Goal: Task Accomplishment & Management: Manage account settings

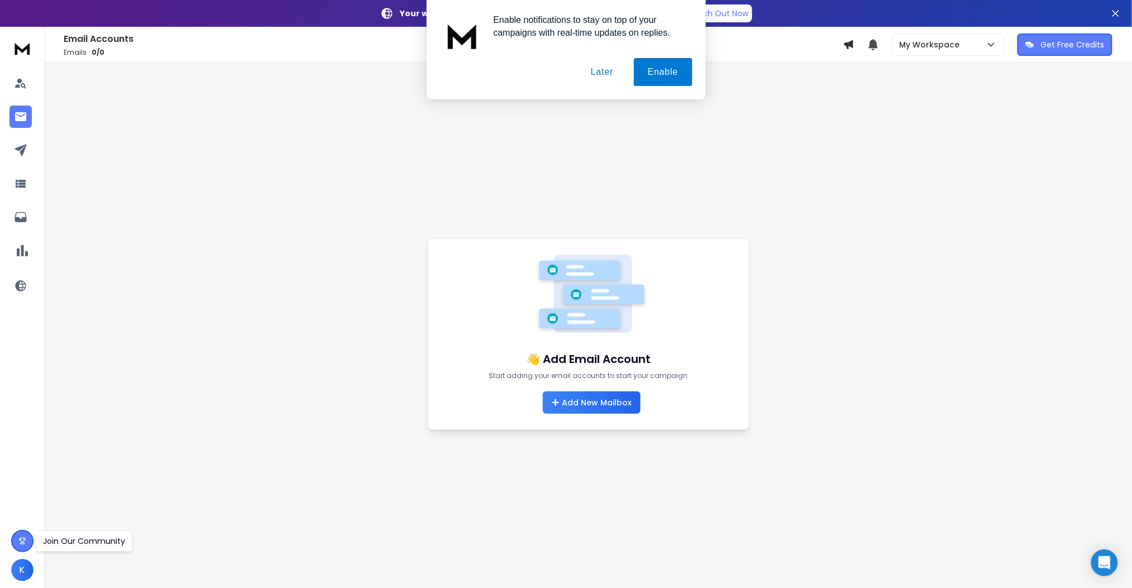
click at [20, 530] on link at bounding box center [22, 541] width 22 height 22
click at [608, 70] on button "Later" at bounding box center [602, 72] width 50 height 28
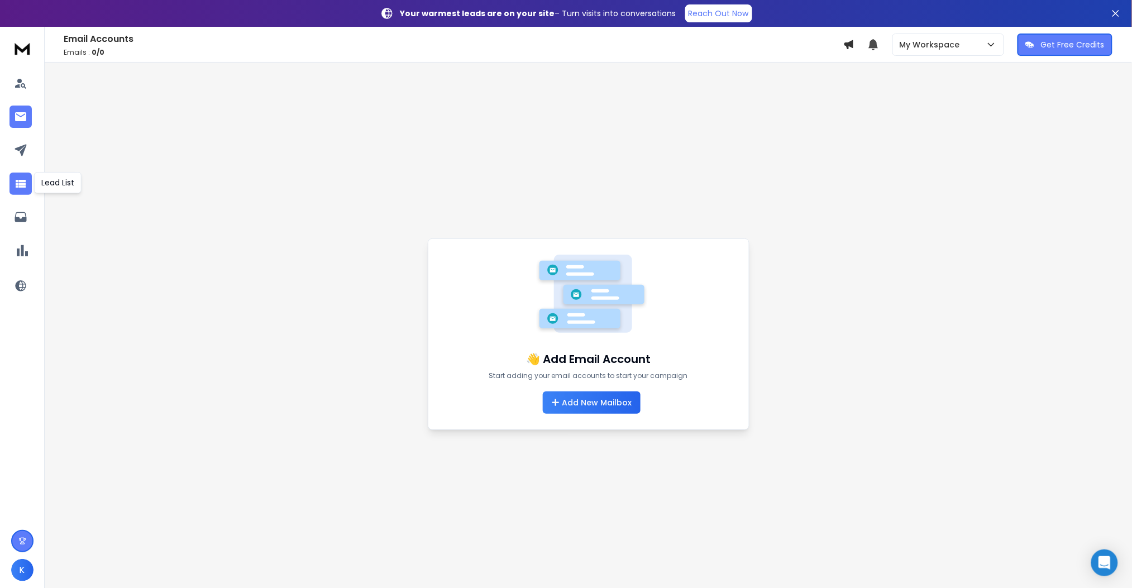
click at [22, 187] on icon at bounding box center [20, 183] width 13 height 13
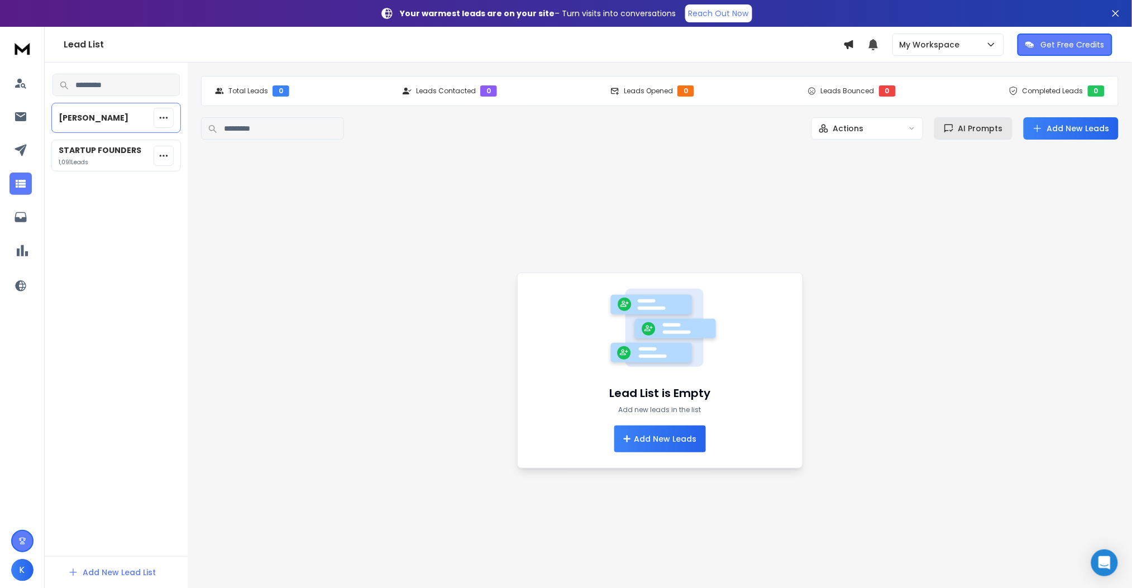
click at [953, 130] on icon "button" at bounding box center [949, 128] width 10 height 10
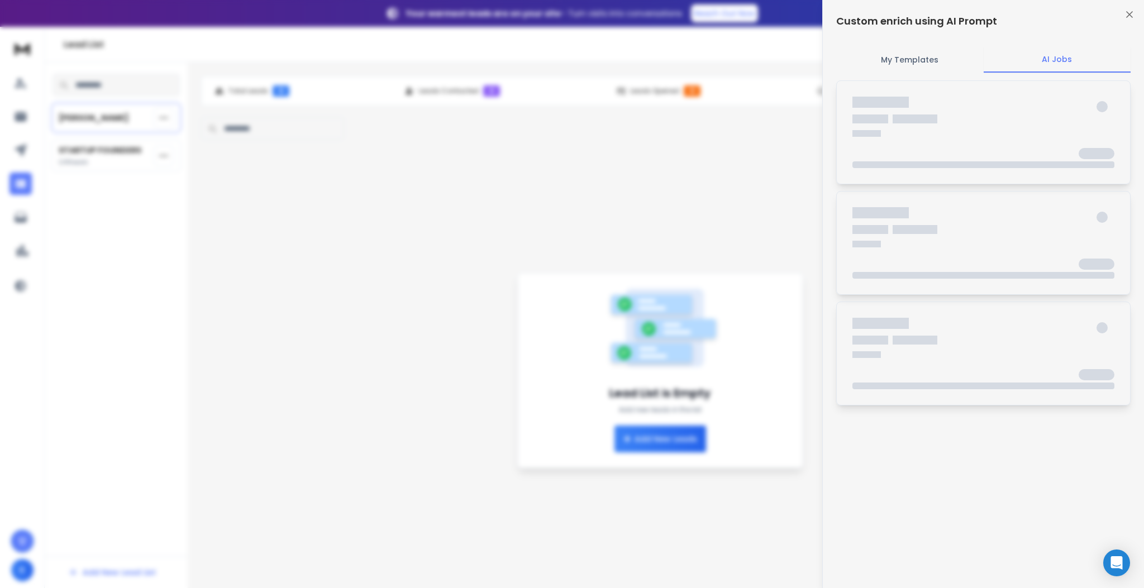
click at [1039, 54] on button "AI Jobs" at bounding box center [1057, 60] width 147 height 26
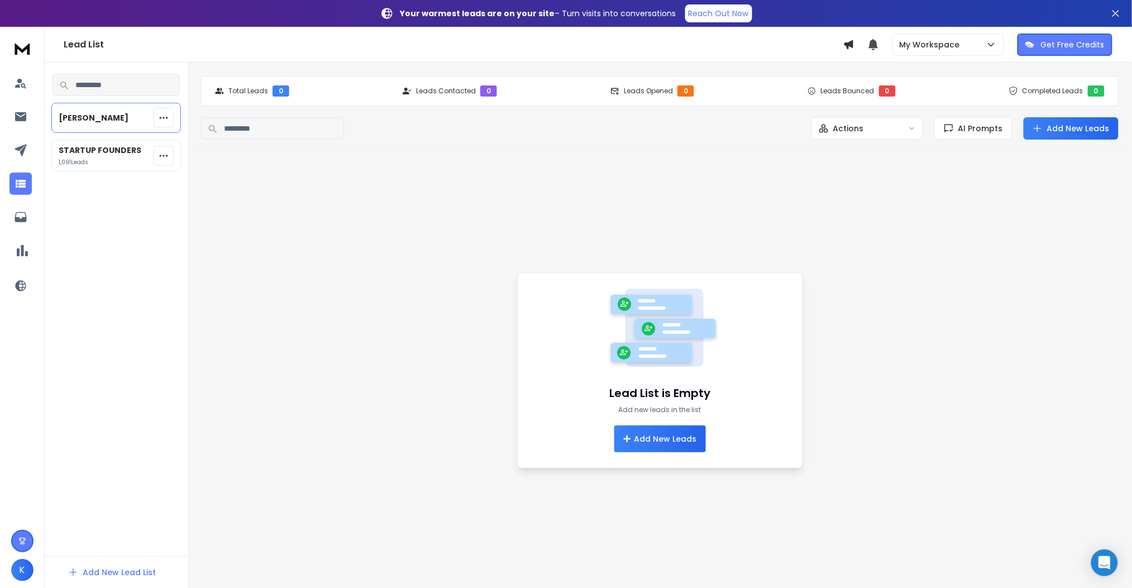
click at [163, 148] on button "button" at bounding box center [164, 156] width 20 height 20
click at [327, 226] on div "Lead List is Empty Add new leads in the list Add New Leads" at bounding box center [660, 370] width 918 height 437
drag, startPoint x: 880, startPoint y: 115, endPoint x: 881, endPoint y: 128, distance: 13.5
click at [881, 128] on div "Total Leads 0 Leads Contacted 0 Leads Opened 0 Leads Bounced 0 Completed Leads …" at bounding box center [660, 106] width 945 height 86
click at [881, 128] on div "Actions" at bounding box center [861, 128] width 85 height 11
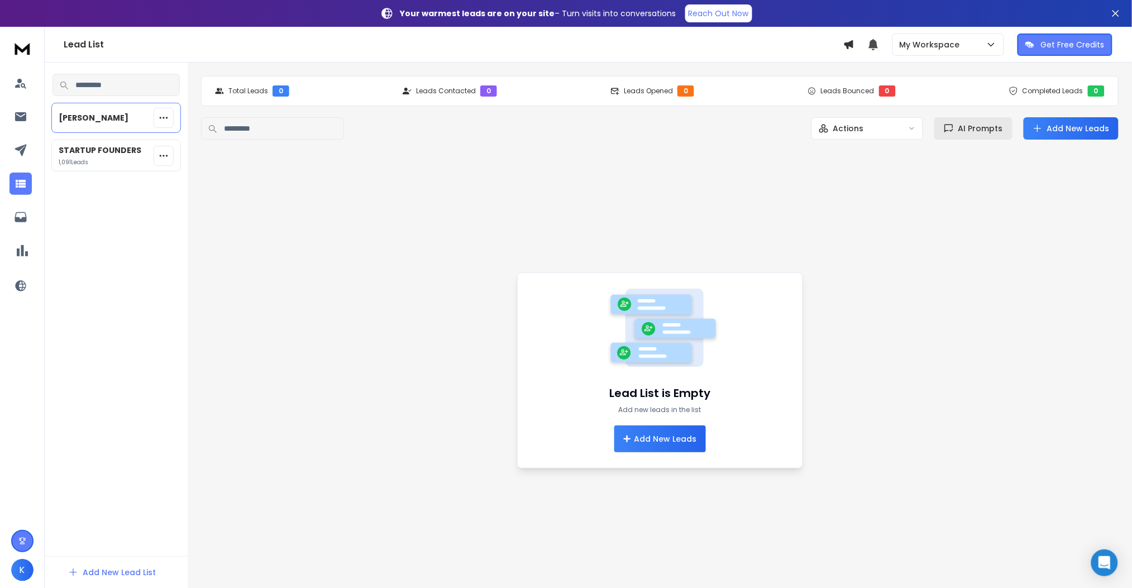
click at [1013, 132] on button "AI Prompts" at bounding box center [973, 128] width 78 height 22
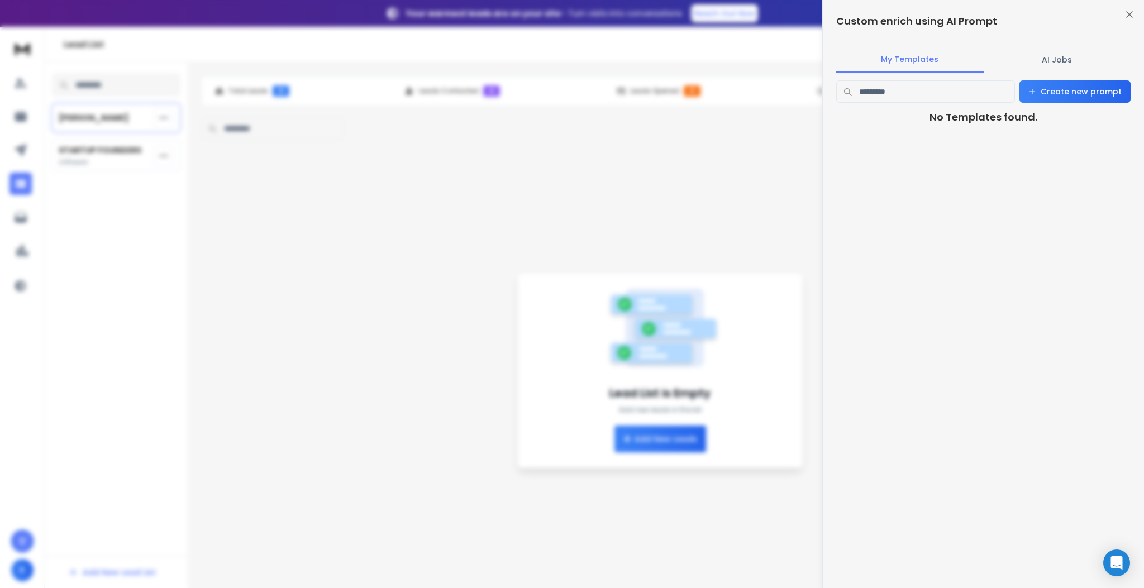
click at [1058, 97] on button "Create new prompt" at bounding box center [1074, 91] width 111 height 22
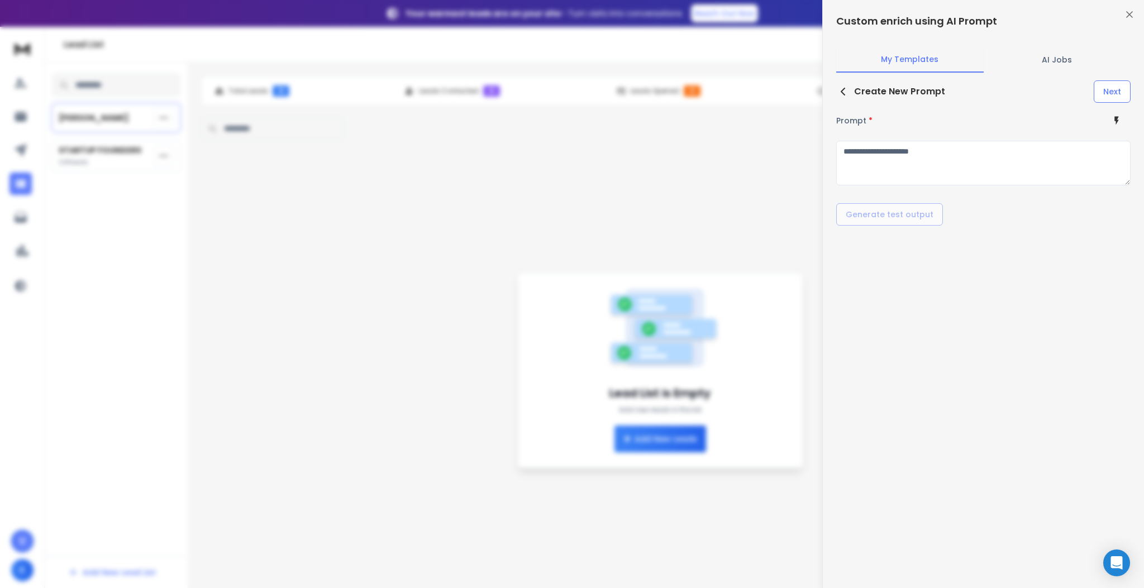
click at [989, 169] on textarea at bounding box center [983, 163] width 294 height 45
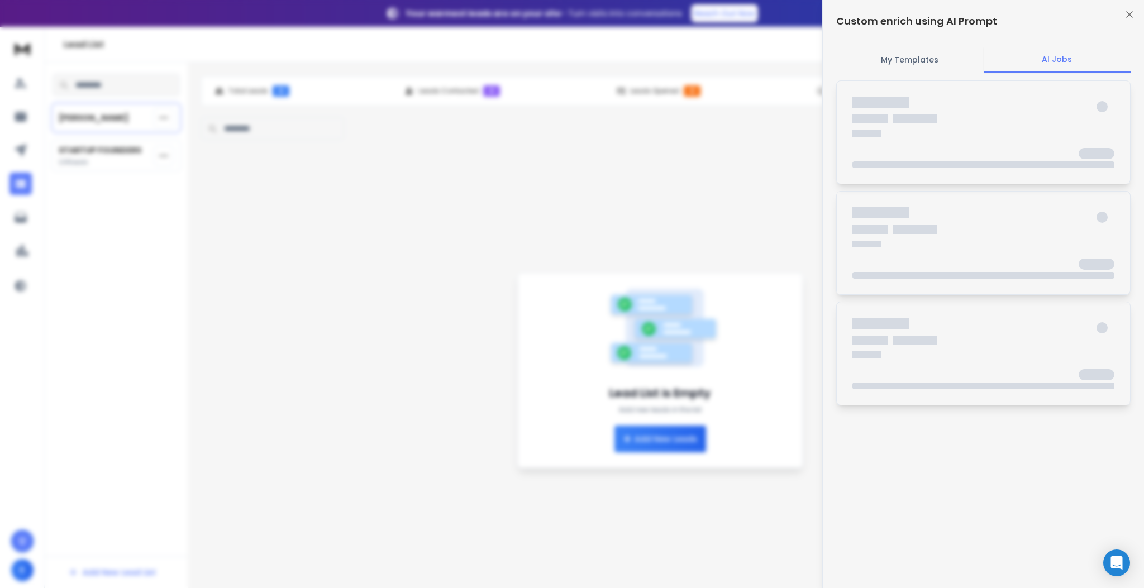
click at [1065, 56] on button "AI Jobs" at bounding box center [1057, 60] width 147 height 26
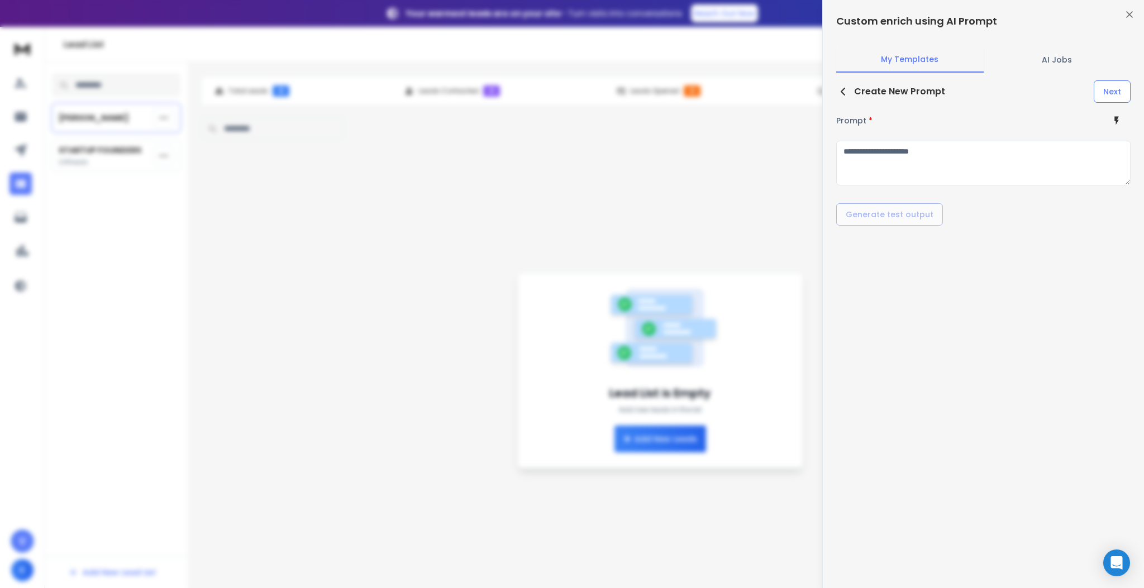
click at [948, 67] on button "My Templates" at bounding box center [909, 60] width 147 height 26
click at [1119, 117] on icon "button" at bounding box center [1117, 121] width 10 height 10
click at [1131, 19] on icon "button" at bounding box center [1129, 14] width 11 height 11
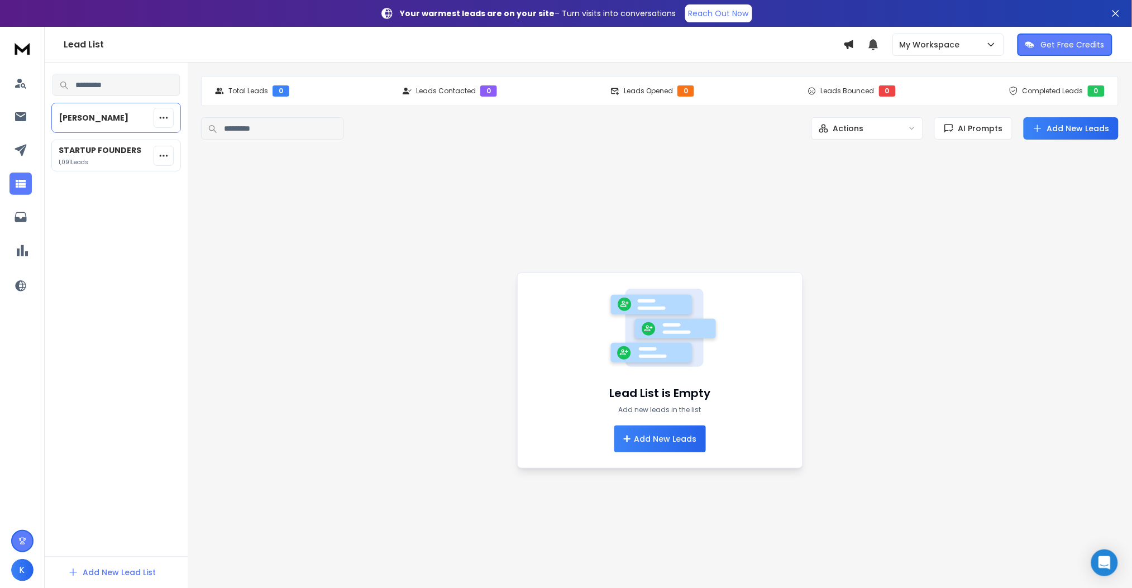
click at [683, 444] on button "Add New Leads" at bounding box center [660, 439] width 92 height 27
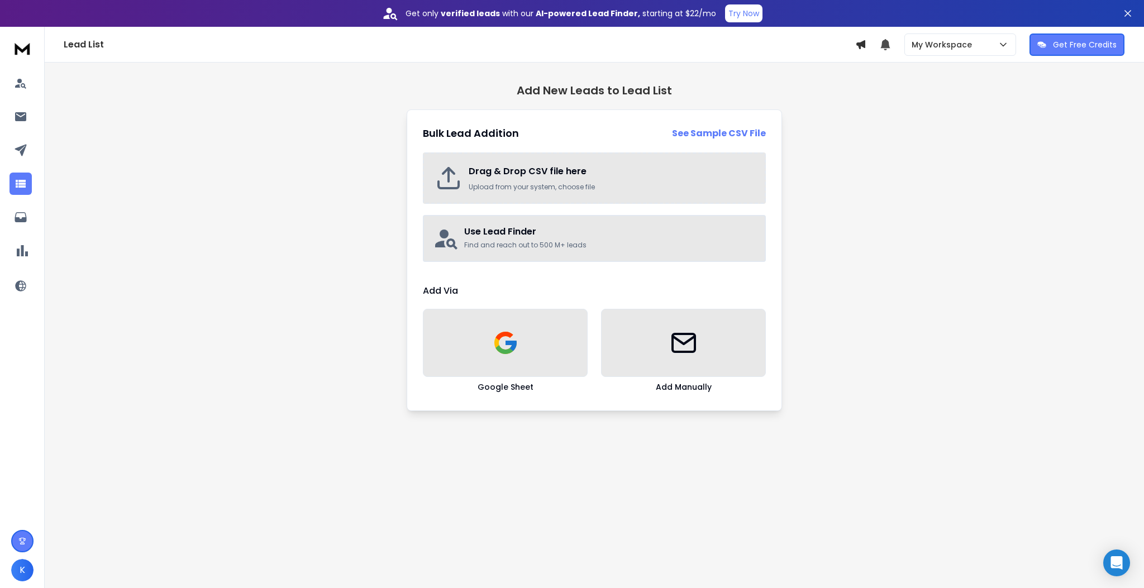
click at [536, 179] on div "Drag & Drop CSV file here Upload from your system, choose file" at bounding box center [611, 178] width 285 height 27
type input "**********"
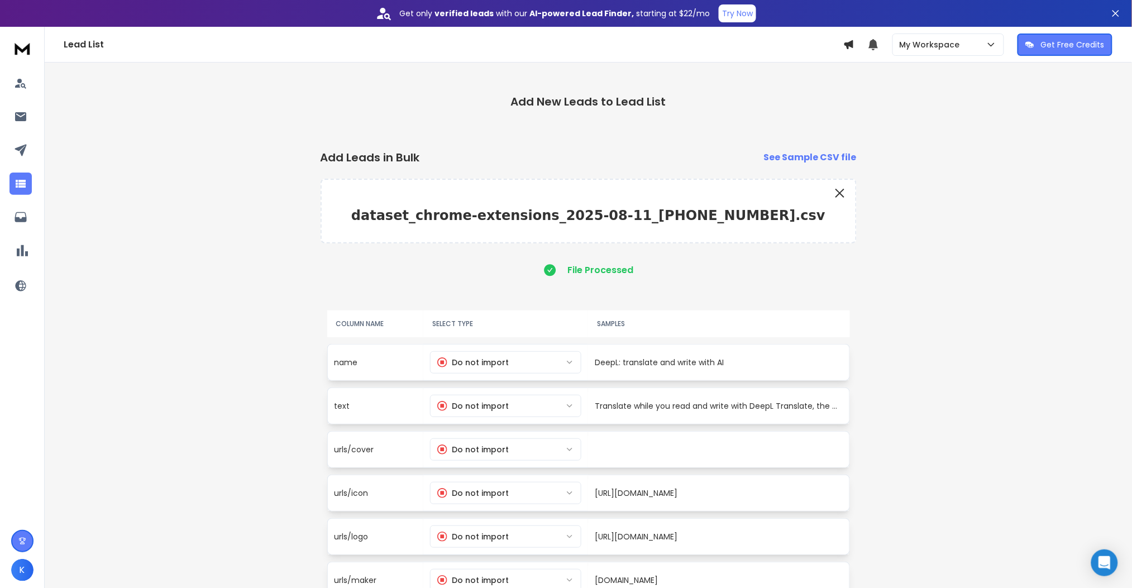
scroll to position [409, 0]
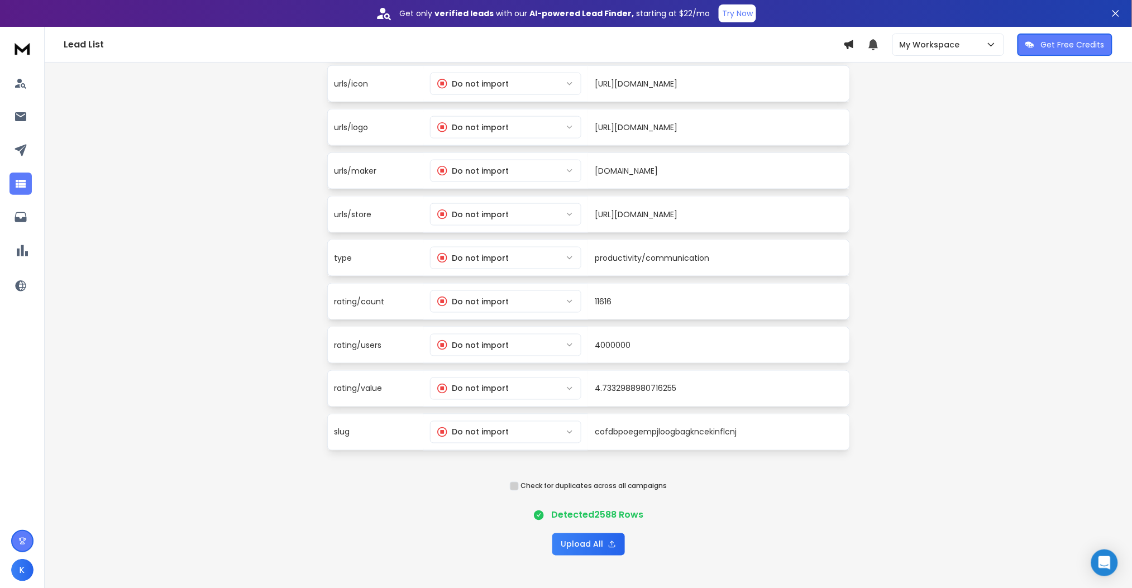
click at [612, 557] on div "Add Leads in Bulk See Sample CSV file dataset_chrome-extensions_2025-08-11_[PHO…" at bounding box center [589, 143] width 572 height 842
click at [612, 551] on button "Upload All" at bounding box center [588, 544] width 73 height 22
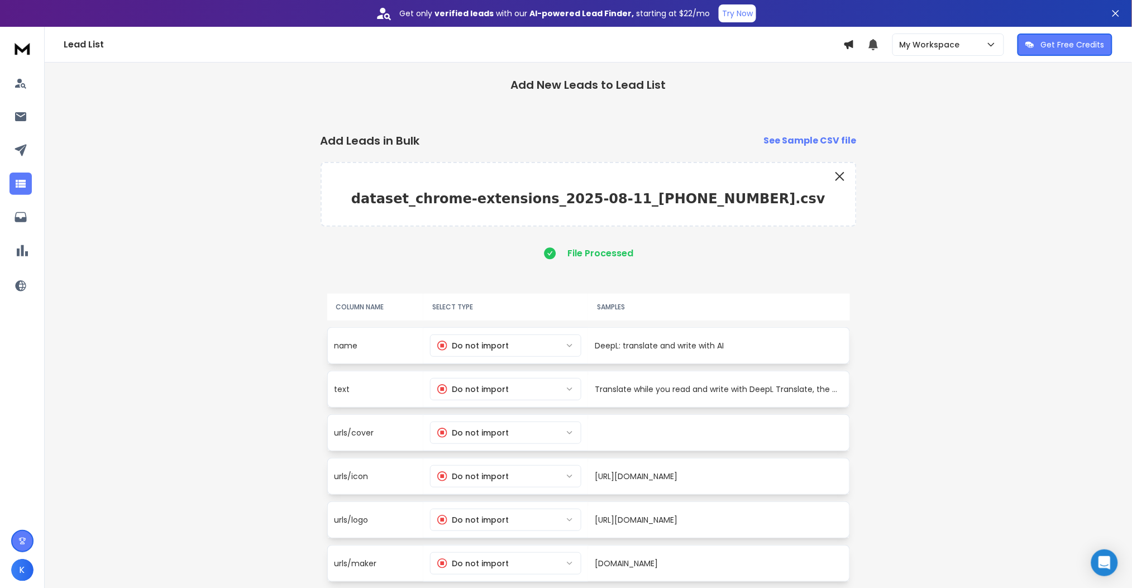
scroll to position [0, 0]
